Goal: Navigation & Orientation: Find specific page/section

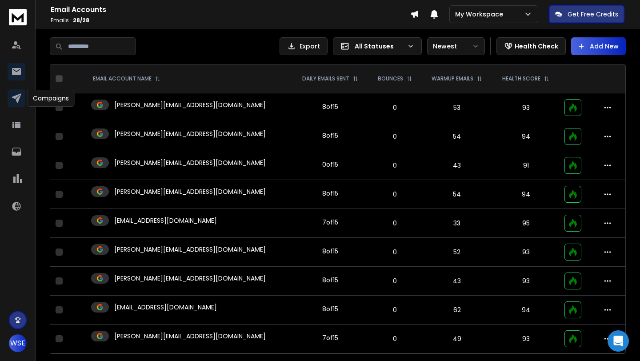
click at [20, 101] on icon at bounding box center [16, 98] width 11 height 11
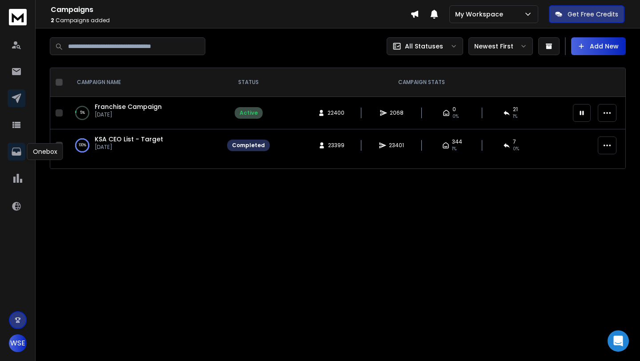
click at [13, 148] on icon at bounding box center [16, 151] width 11 height 11
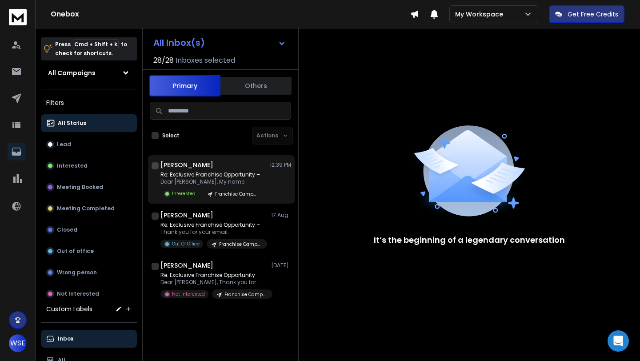
click at [206, 179] on p "Dear Dr. Mahmoud, My name" at bounding box center [211, 181] width 103 height 7
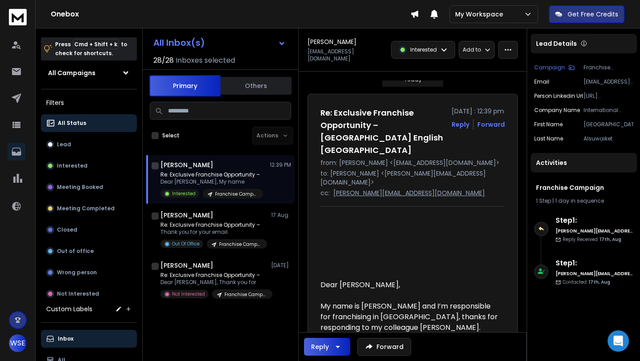
scroll to position [11, 0]
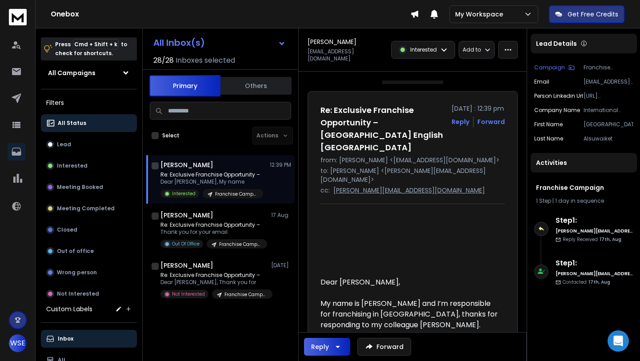
click at [371, 213] on div "Dear Dr. Mahmoud, My name is Abubakr and I’m responsible for franchising in KSA…" at bounding box center [408, 293] width 177 height 160
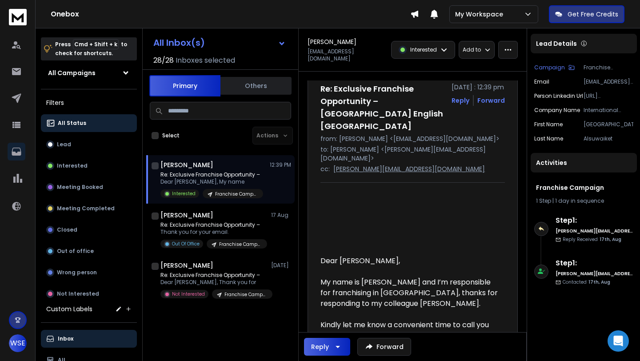
scroll to position [0, 0]
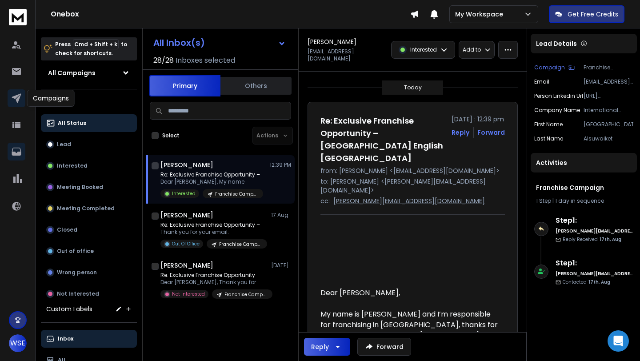
click at [19, 96] on icon at bounding box center [16, 97] width 9 height 9
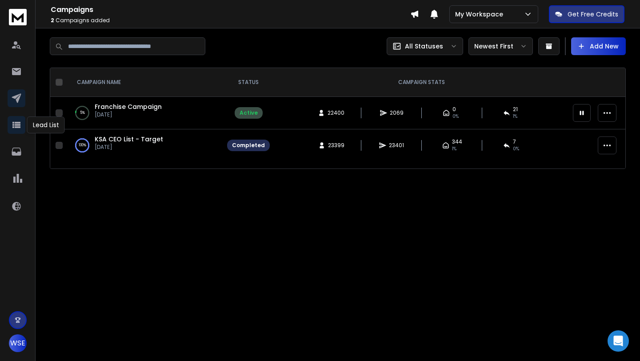
click at [14, 122] on icon at bounding box center [16, 124] width 11 height 11
